Goal: Task Accomplishment & Management: Manage account settings

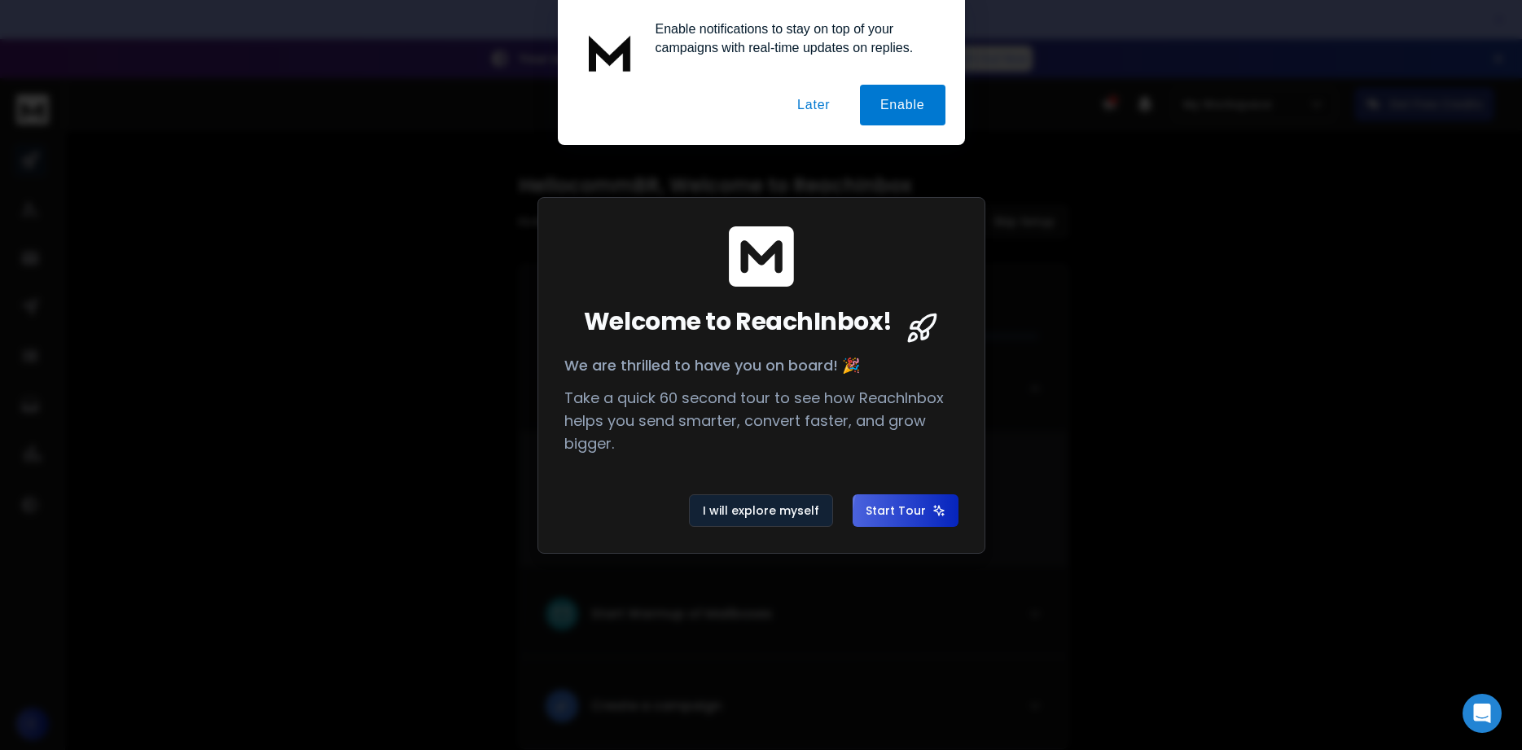
click at [739, 517] on button "I will explore myself" at bounding box center [761, 510] width 144 height 33
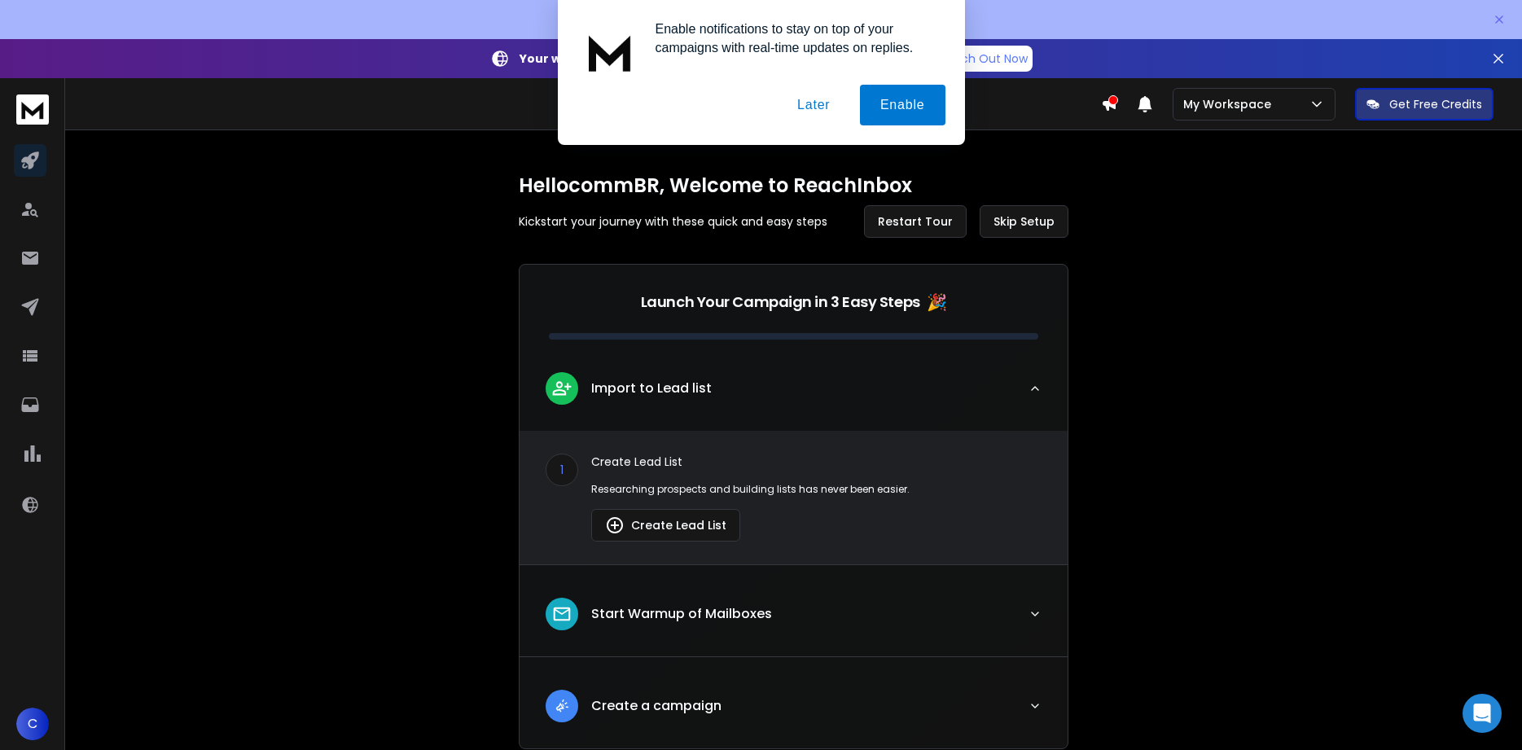
click at [806, 105] on button "Later" at bounding box center [813, 105] width 73 height 41
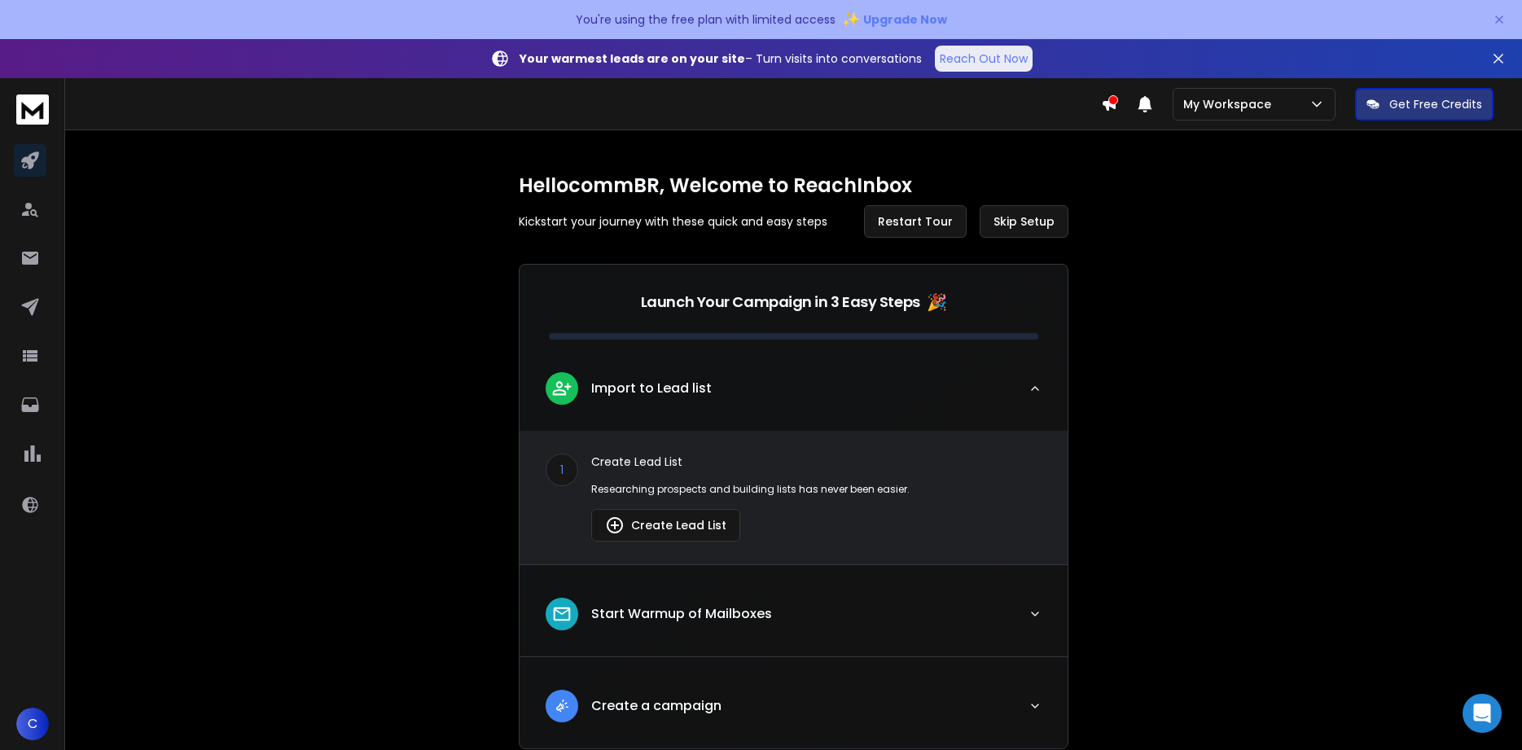
click at [998, 62] on p "Reach Out Now" at bounding box center [984, 58] width 88 height 16
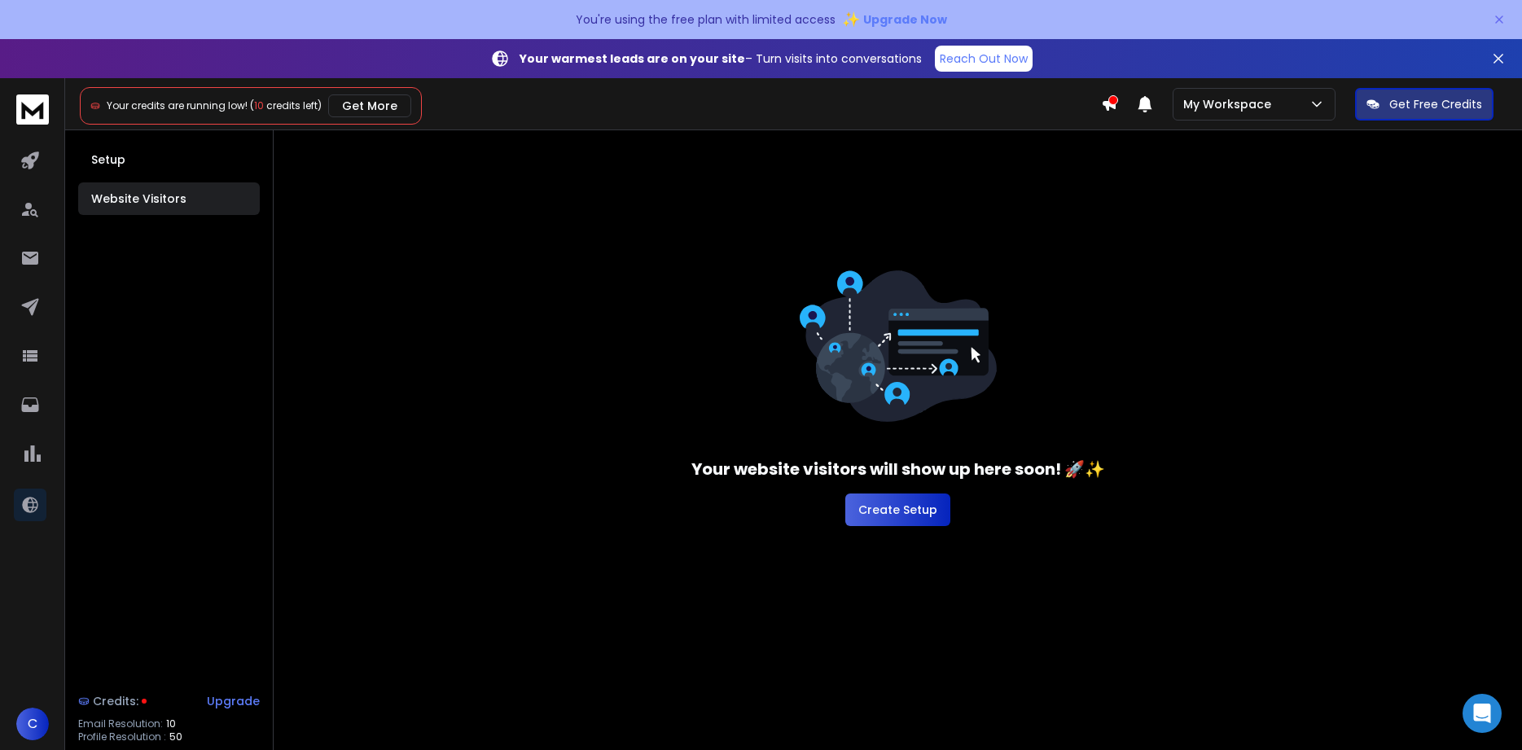
click at [160, 101] on span "Your credits are running low!" at bounding box center [177, 106] width 141 height 14
click at [221, 106] on span "Your credits are running low!" at bounding box center [177, 106] width 141 height 14
click at [139, 104] on span "Your credits are running low!" at bounding box center [177, 106] width 141 height 14
click at [135, 108] on span "Your credits are running low!" at bounding box center [177, 106] width 141 height 14
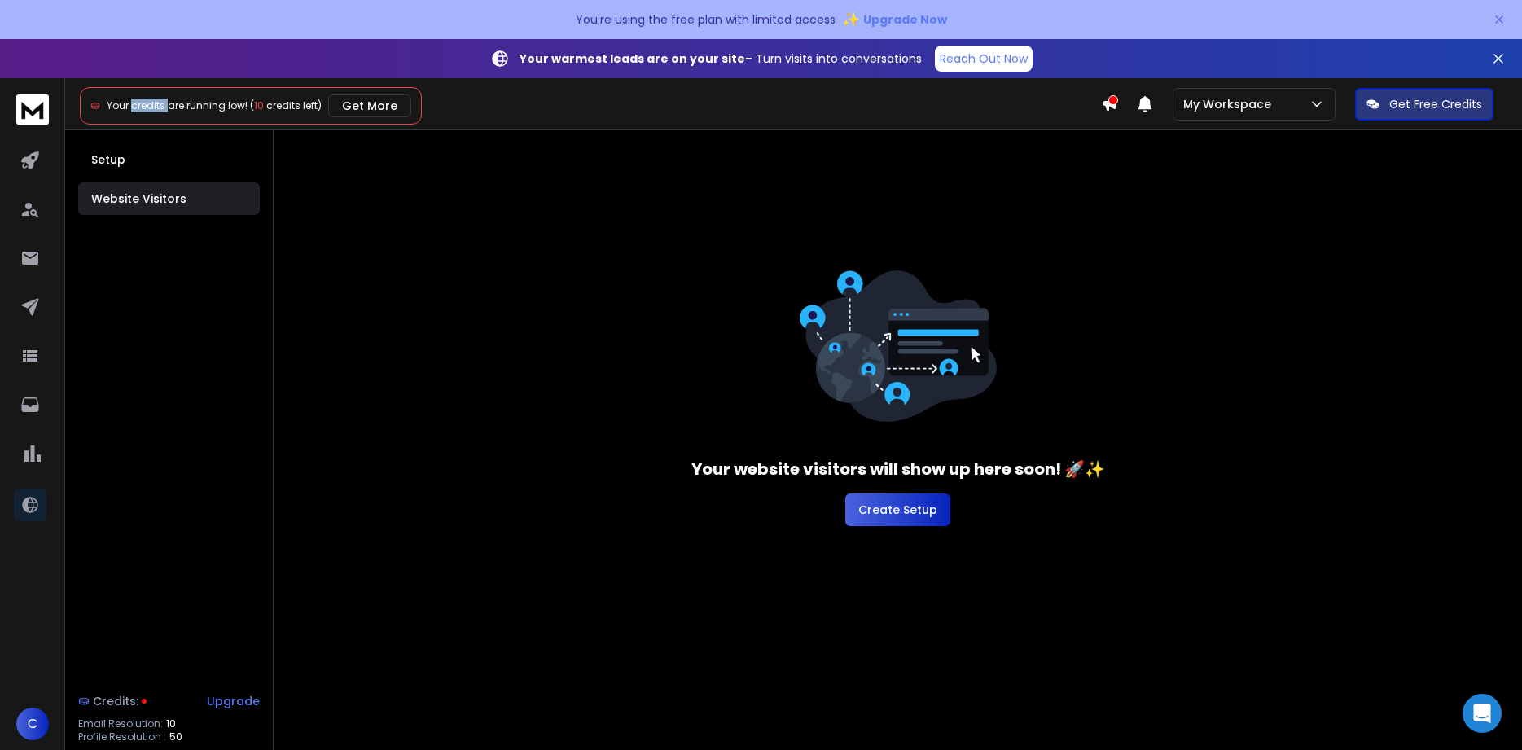
click at [135, 108] on span "Your credits are running low!" at bounding box center [177, 106] width 141 height 14
drag, startPoint x: 90, startPoint y: 99, endPoint x: 111, endPoint y: 104, distance: 20.9
click at [105, 104] on div "Your credits are running low! ( 10 credits left) Get More" at bounding box center [250, 105] width 321 height 23
drag, startPoint x: 113, startPoint y: 104, endPoint x: 416, endPoint y: 103, distance: 302.9
click at [416, 103] on div "Your credits are running low! ( 10 credits left) Get More" at bounding box center [251, 105] width 342 height 37
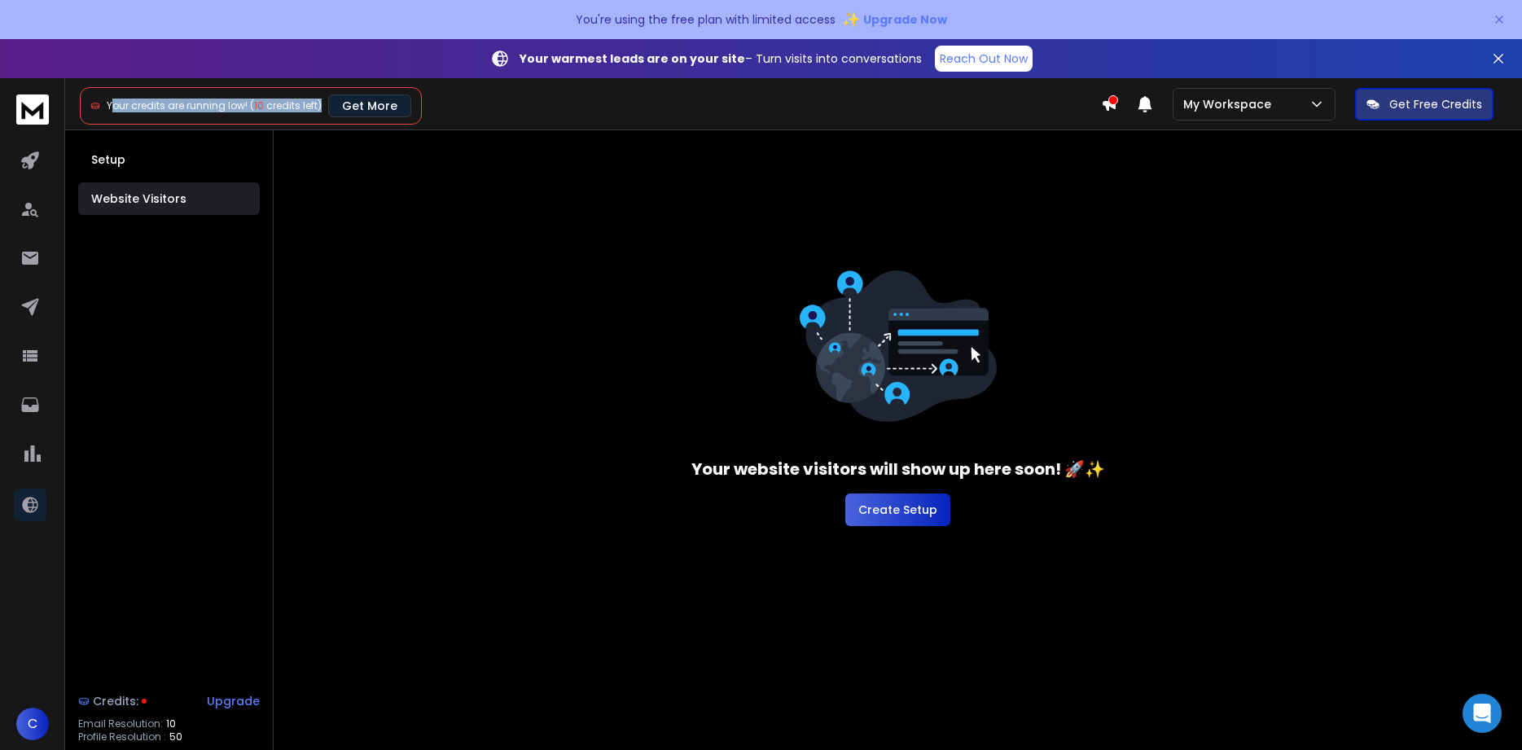
click at [364, 103] on button "Get More" at bounding box center [369, 105] width 83 height 23
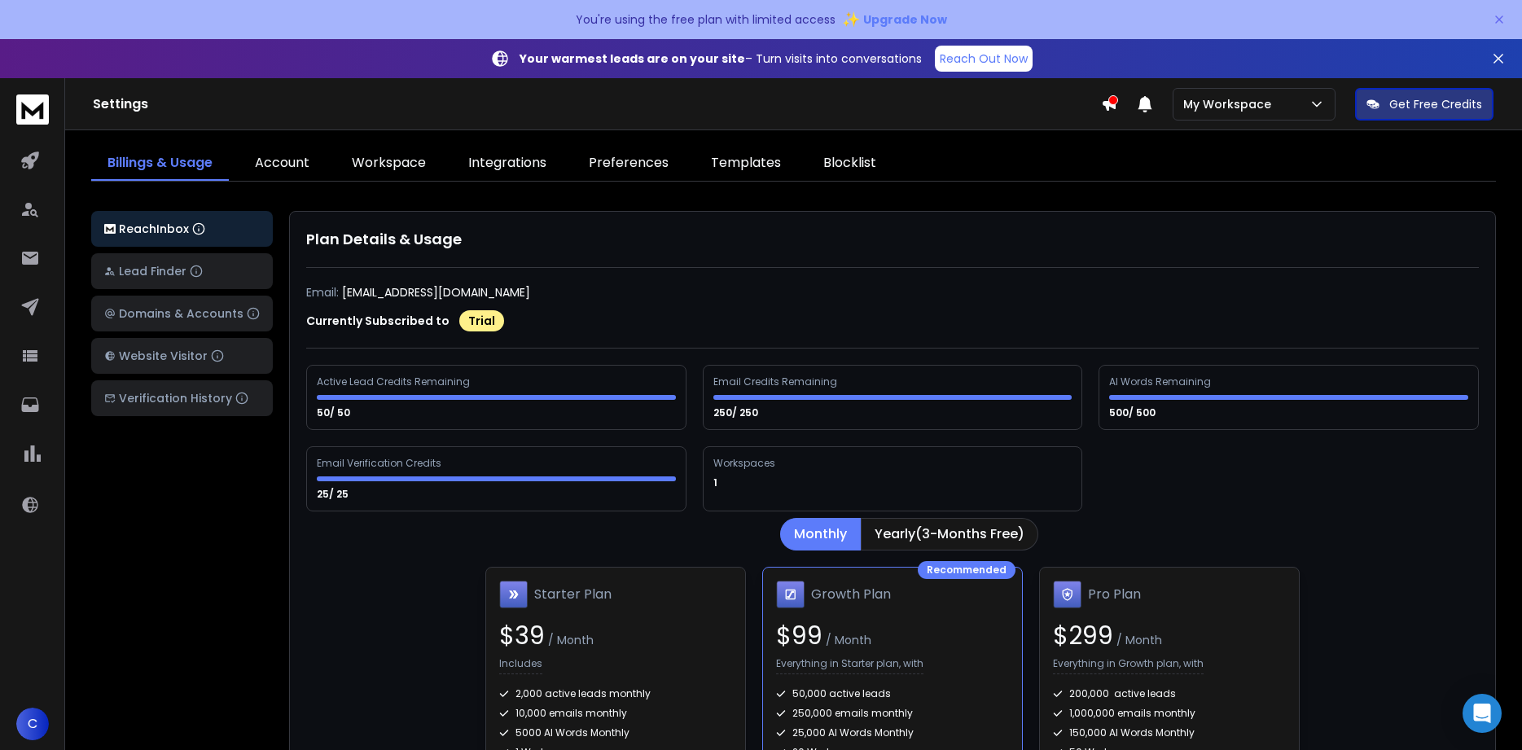
click at [129, 233] on button "ReachInbox" at bounding box center [182, 229] width 182 height 36
click at [996, 68] on link "Reach Out Now" at bounding box center [984, 59] width 98 height 26
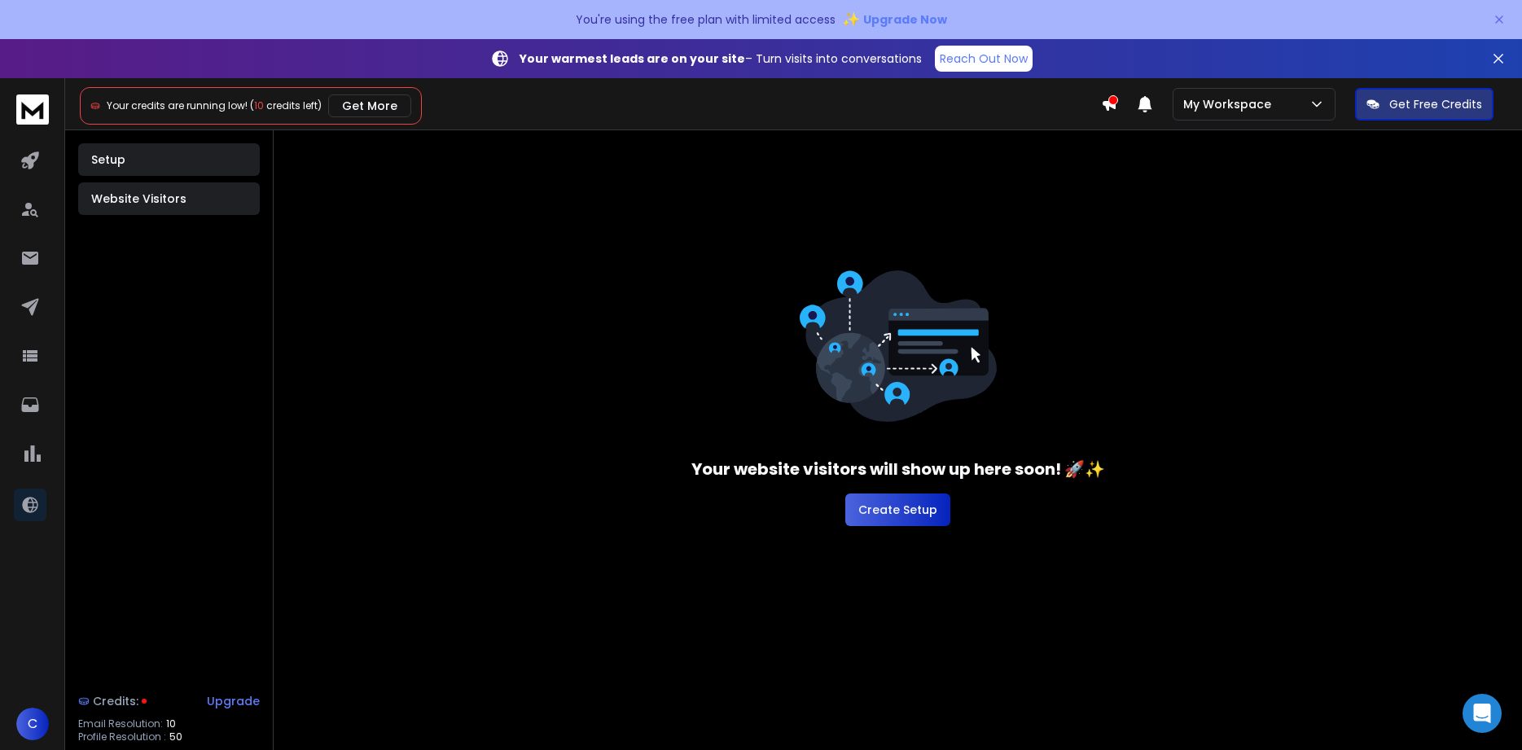
click at [113, 163] on button "Setup" at bounding box center [169, 159] width 182 height 33
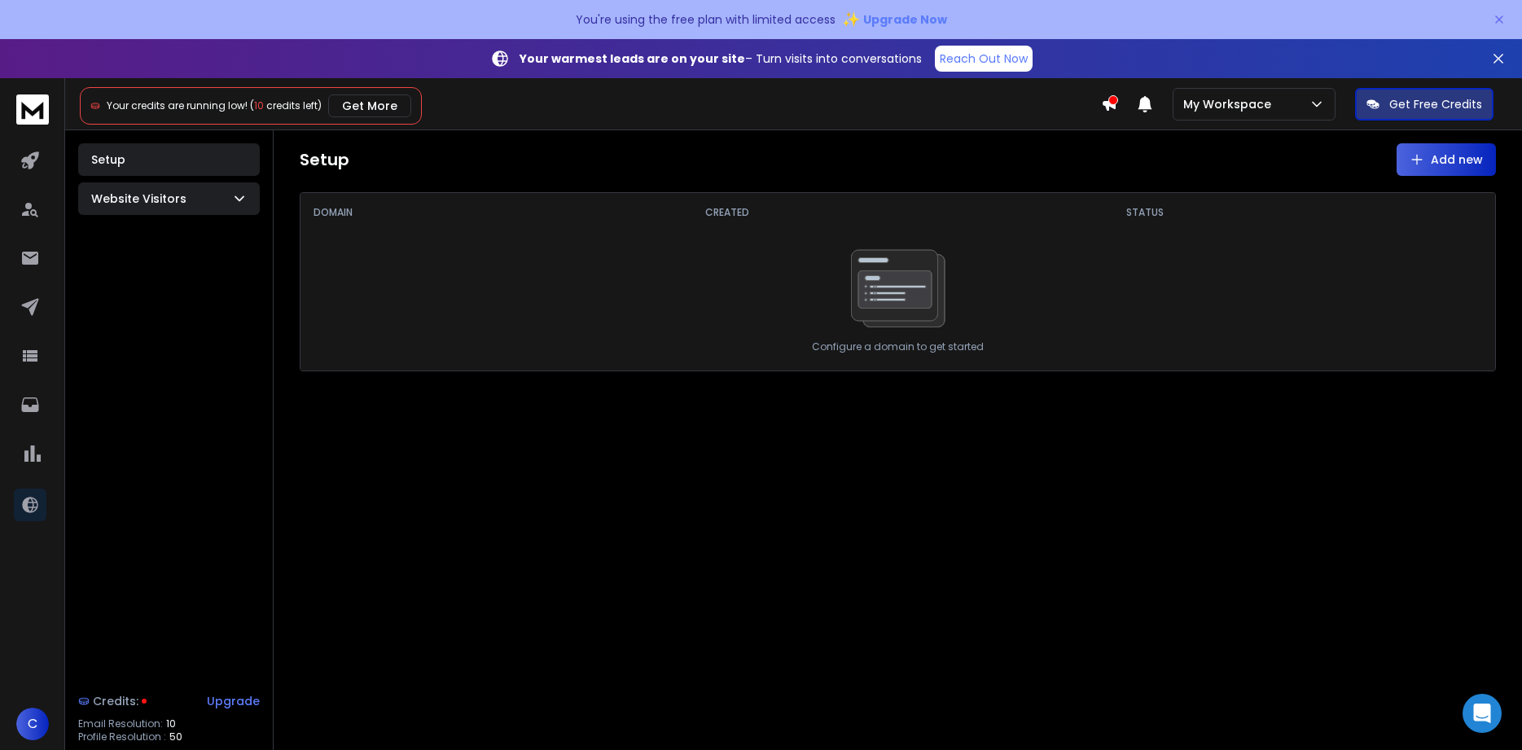
click at [142, 193] on button "Website Visitors" at bounding box center [169, 198] width 182 height 33
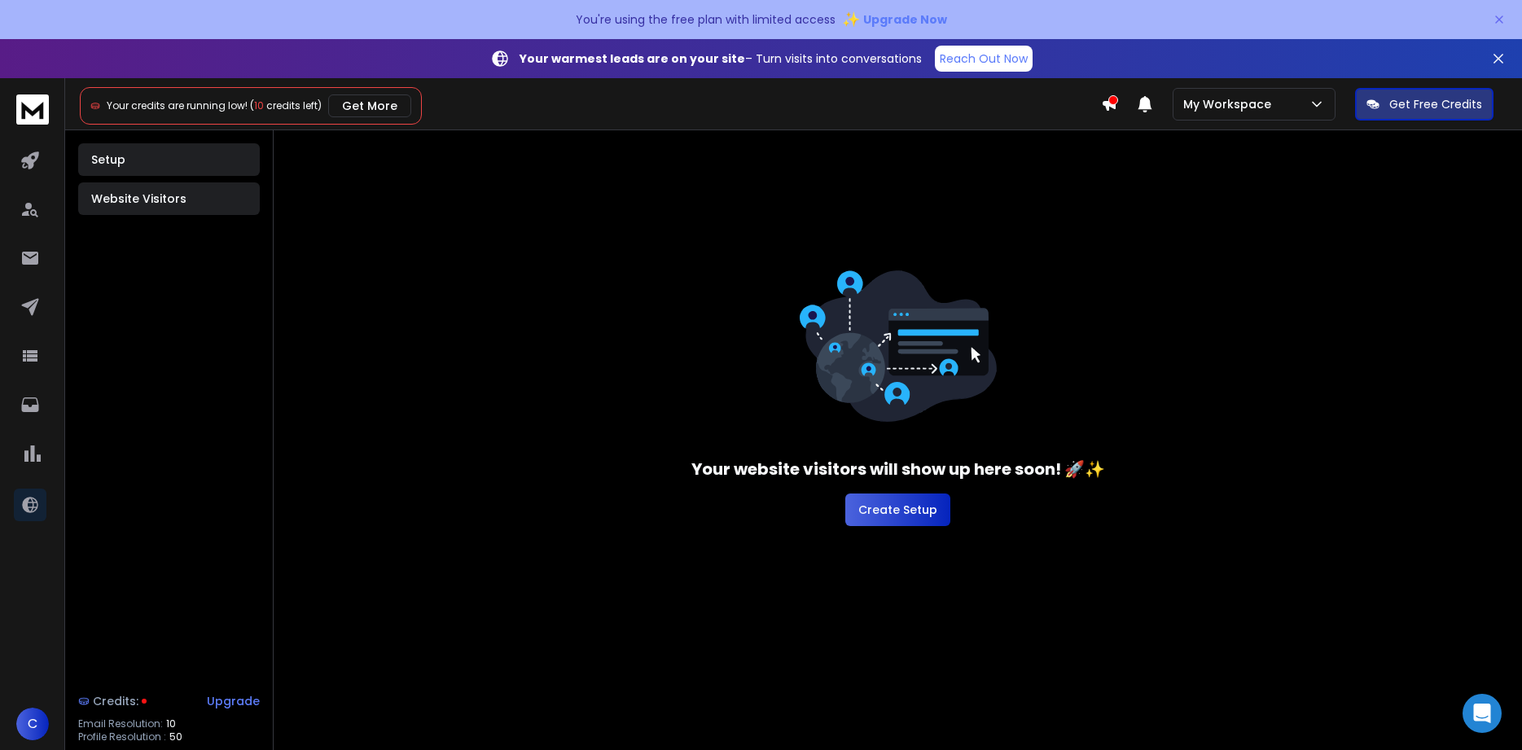
click at [142, 163] on button "Setup" at bounding box center [169, 159] width 182 height 33
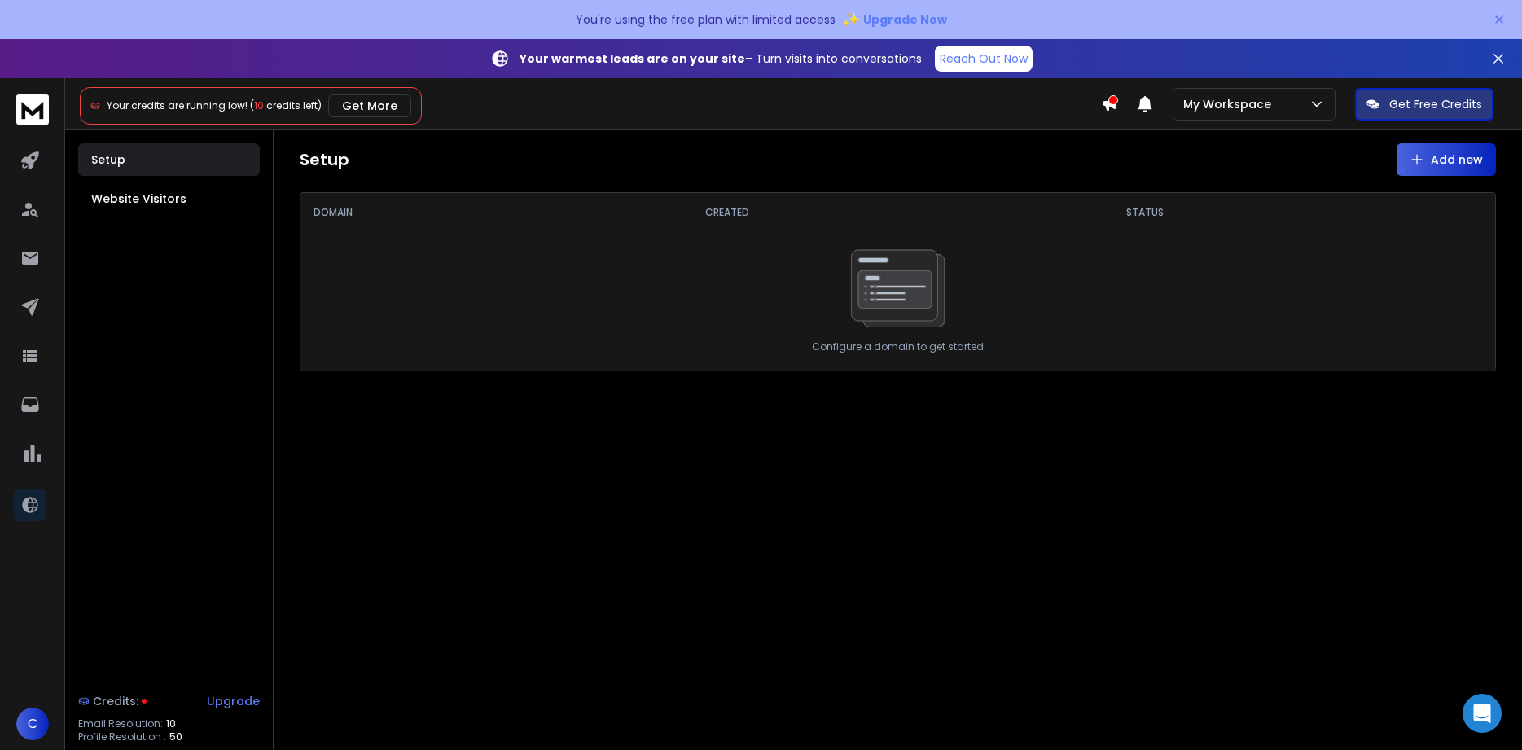
click at [1474, 160] on button "Add new" at bounding box center [1446, 159] width 99 height 33
click at [1107, 448] on body "You're using the free plan with limited access ✨ Upgrade Now Your warmest leads…" at bounding box center [761, 375] width 1522 height 750
click at [1416, 110] on p "Get Free Credits" at bounding box center [1435, 104] width 93 height 16
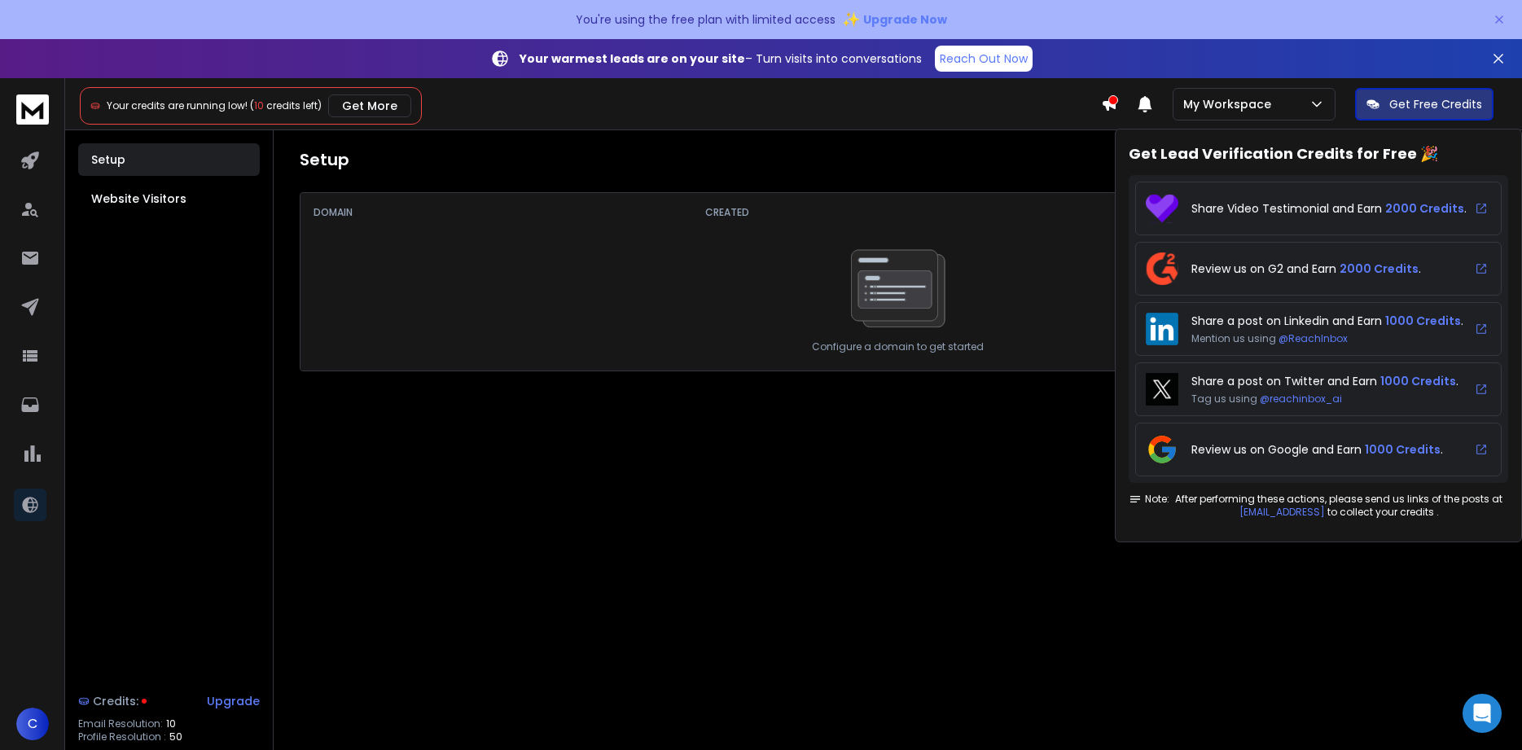
click at [1476, 446] on icon at bounding box center [1481, 449] width 13 height 13
